Goal: Find specific page/section: Find specific page/section

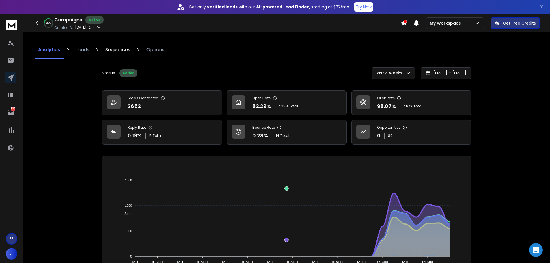
click at [115, 49] on p "Sequences" at bounding box center [117, 49] width 25 height 7
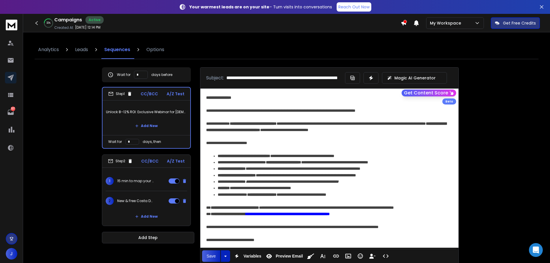
click at [170, 180] on button "button" at bounding box center [173, 180] width 11 height 5
type input "**********"
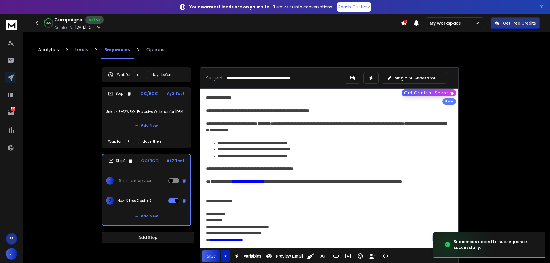
click at [54, 50] on p "Analytics" at bounding box center [48, 49] width 21 height 7
